Goal: Task Accomplishment & Management: Manage account settings

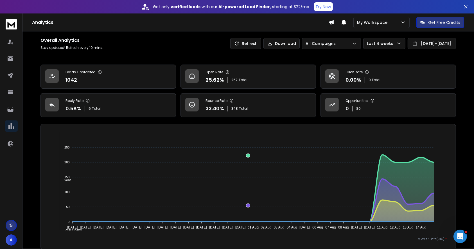
click at [274, 48] on button "Download" at bounding box center [281, 43] width 36 height 11
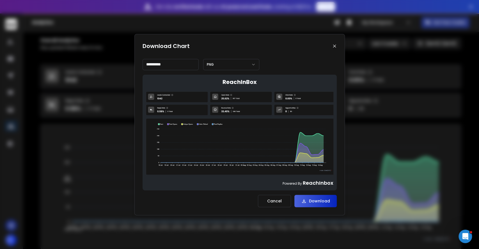
click at [242, 62] on button "PNG" at bounding box center [231, 64] width 56 height 11
click at [320, 204] on button "Download" at bounding box center [316, 201] width 42 height 12
drag, startPoint x: 311, startPoint y: 204, endPoint x: 340, endPoint y: 62, distance: 144.4
click at [311, 204] on button "Download" at bounding box center [316, 201] width 42 height 12
click at [335, 44] on icon at bounding box center [335, 46] width 4 height 4
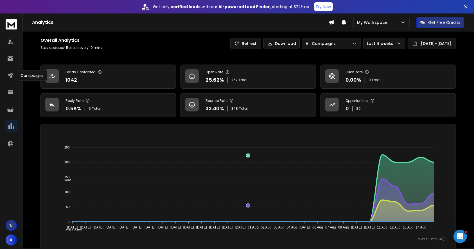
click at [8, 73] on icon at bounding box center [10, 75] width 7 height 7
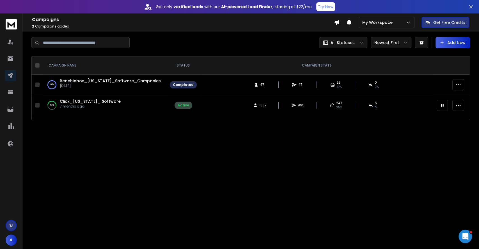
click at [441, 106] on icon at bounding box center [442, 105] width 5 height 5
click at [461, 106] on icon "button" at bounding box center [459, 106] width 6 height 6
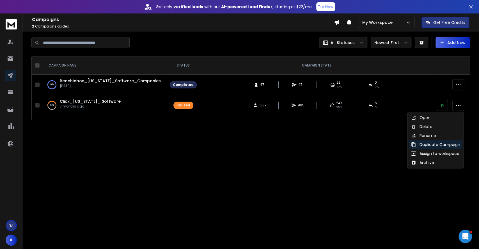
click at [328, 157] on div "Get only verified leads with our AI-powered Lead Finder, starting at $22/mo Try…" at bounding box center [239, 124] width 479 height 249
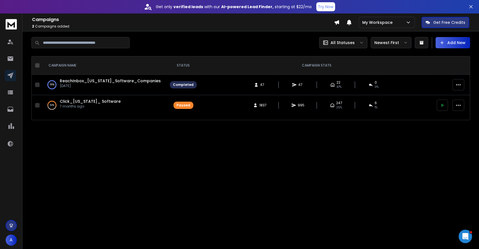
click at [460, 104] on icon "button" at bounding box center [459, 106] width 6 height 6
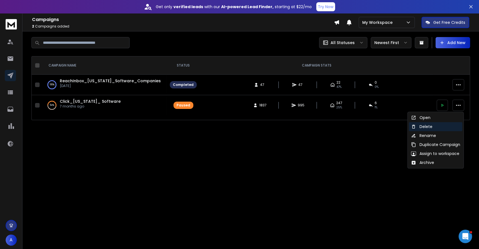
click at [362, 149] on div "Get only verified leads with our AI-powered Lead Finder, starting at $22/mo Try…" at bounding box center [239, 124] width 479 height 249
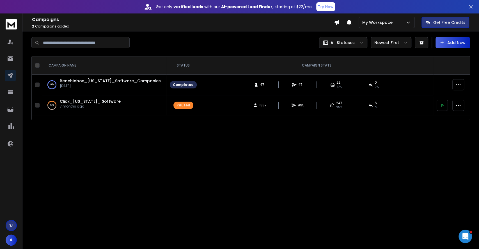
click at [457, 110] on button "button" at bounding box center [459, 105] width 12 height 11
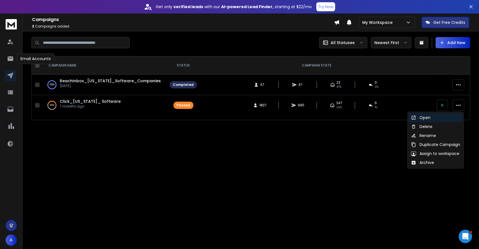
click at [10, 60] on icon at bounding box center [11, 58] width 6 height 4
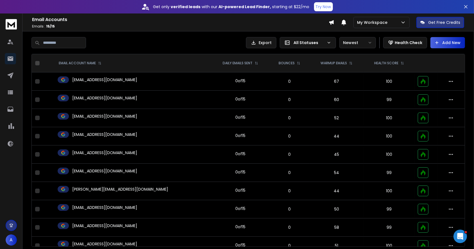
click at [447, 80] on button at bounding box center [450, 82] width 21 height 10
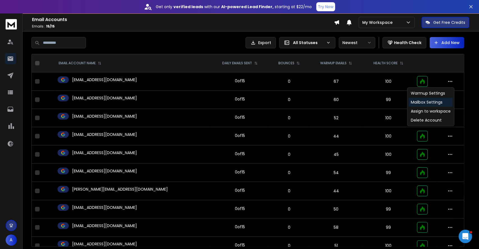
click at [436, 103] on div "Mailbox Settings" at bounding box center [431, 102] width 44 height 9
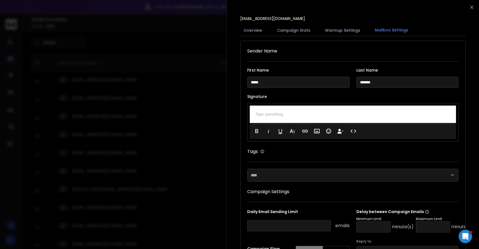
drag, startPoint x: 385, startPoint y: 80, endPoint x: 362, endPoint y: 81, distance: 23.6
click at [362, 81] on input "*******" at bounding box center [408, 82] width 103 height 11
click at [352, 114] on div at bounding box center [353, 114] width 195 height 6
click at [380, 83] on input "**" at bounding box center [408, 82] width 103 height 11
type input "*******"
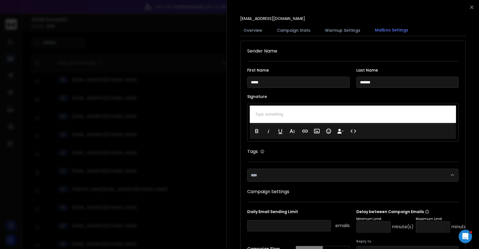
click at [355, 107] on div at bounding box center [353, 114] width 206 height 17
click at [337, 112] on div at bounding box center [353, 114] width 195 height 6
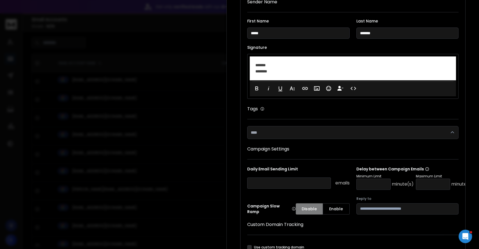
scroll to position [48, 0]
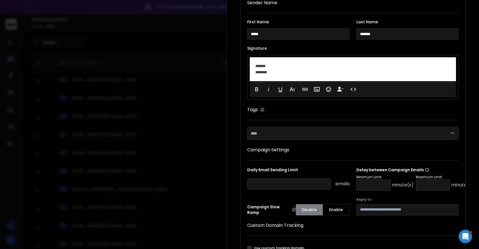
click at [267, 189] on input "**" at bounding box center [289, 183] width 84 height 11
click at [231, 57] on div "Multi Select Table Sheet angel.v@purestudios.live Overview Campaign Stats Warmu…" at bounding box center [353, 124] width 253 height 249
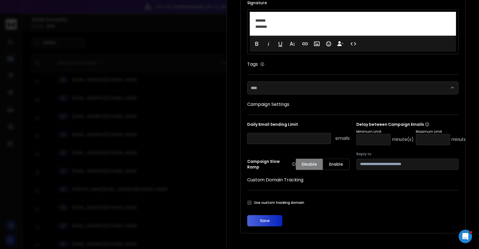
scroll to position [0, 0]
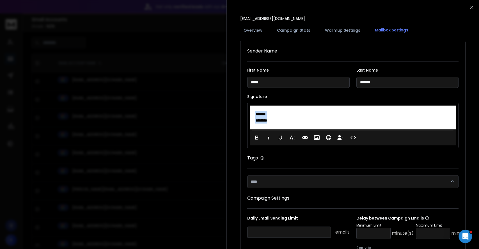
drag, startPoint x: 274, startPoint y: 122, endPoint x: 250, endPoint y: 113, distance: 25.5
click at [250, 113] on div "******* ********" at bounding box center [353, 118] width 206 height 24
copy div "******* ********"
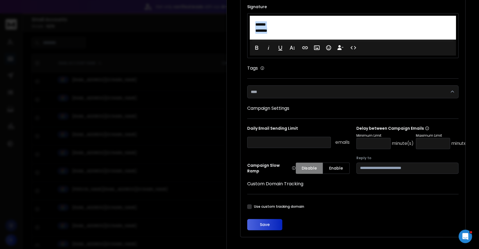
scroll to position [92, 0]
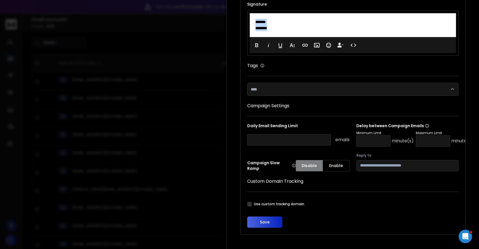
click at [270, 222] on button "Save" at bounding box center [264, 222] width 35 height 11
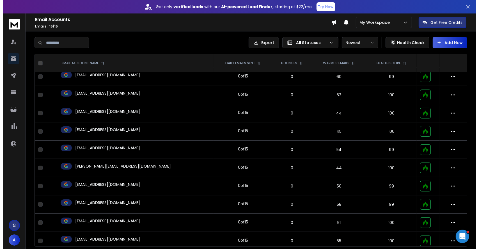
scroll to position [0, 0]
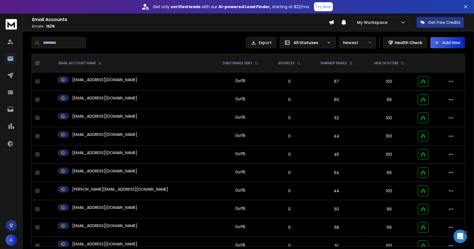
click at [448, 99] on icon at bounding box center [450, 99] width 5 height 5
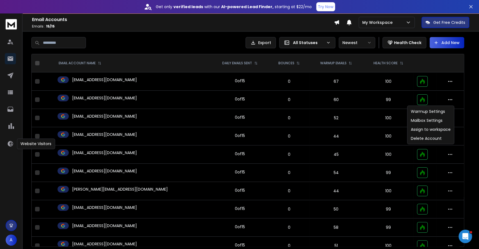
click at [11, 147] on link at bounding box center [10, 143] width 11 height 11
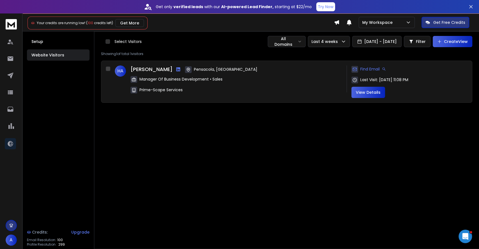
click at [188, 103] on div "HA Harrison Andy Pensacola, FL Manager Of Business Development • Sales Prime-Sc…" at bounding box center [287, 89] width 372 height 56
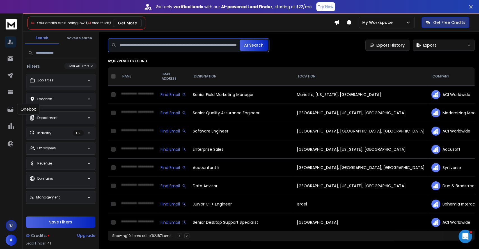
click at [12, 106] on icon at bounding box center [10, 109] width 7 height 7
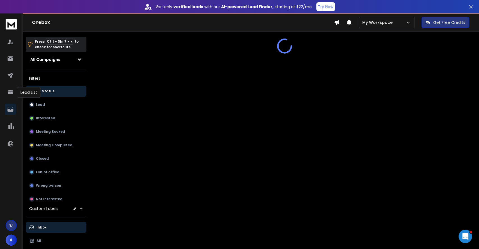
click at [12, 92] on icon at bounding box center [10, 92] width 5 height 4
